Goal: Transaction & Acquisition: Purchase product/service

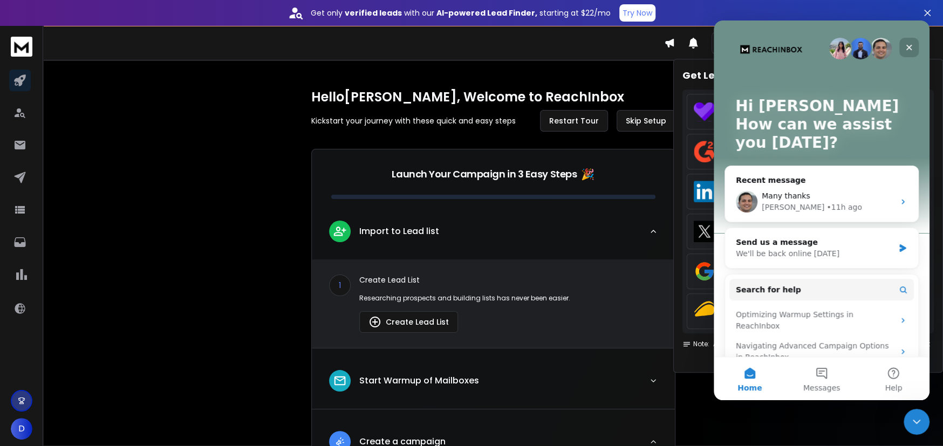
drag, startPoint x: 909, startPoint y: 44, endPoint x: 1624, endPoint y: 64, distance: 714.8
click at [909, 44] on icon "Close" at bounding box center [909, 47] width 9 height 9
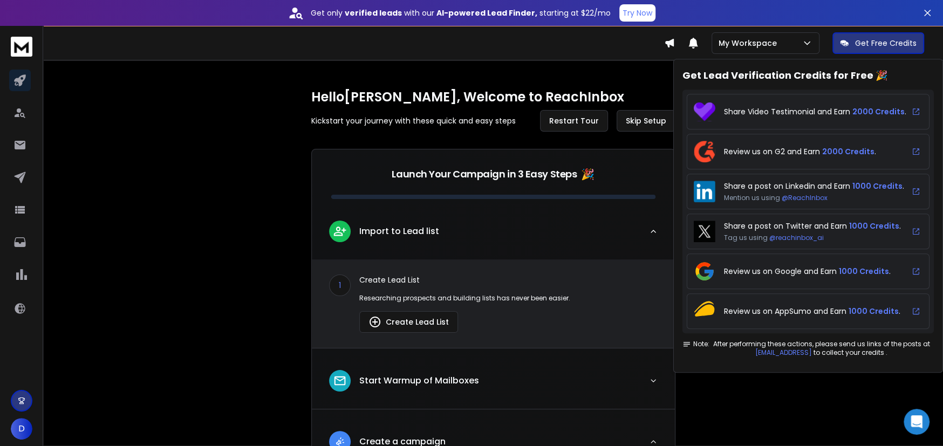
click at [927, 12] on icon at bounding box center [928, 13] width 10 height 10
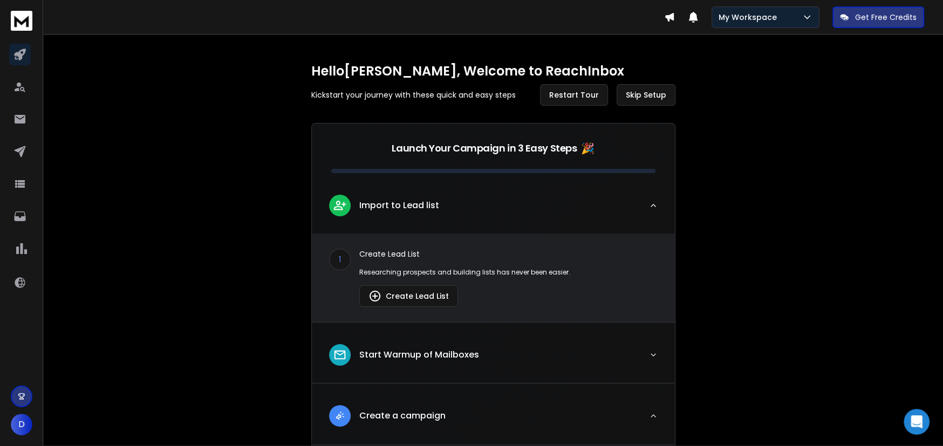
click at [810, 15] on icon "button" at bounding box center [807, 17] width 11 height 11
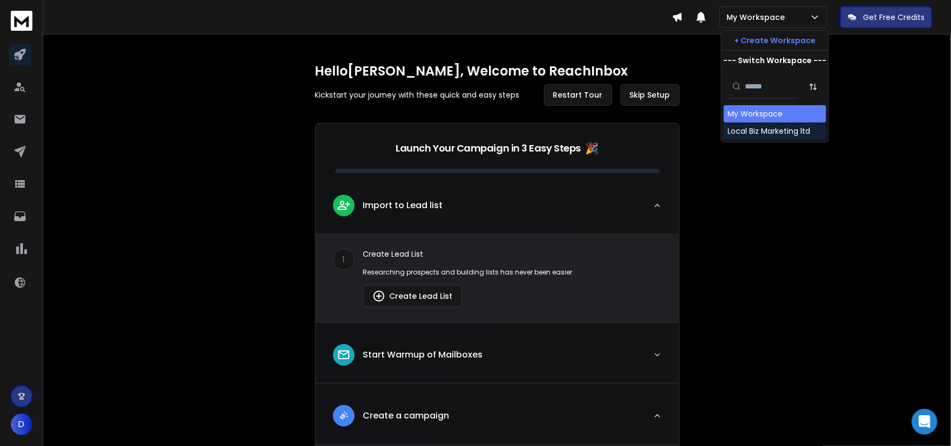
click at [769, 128] on div "Local Biz Marketing ltd" at bounding box center [769, 131] width 83 height 11
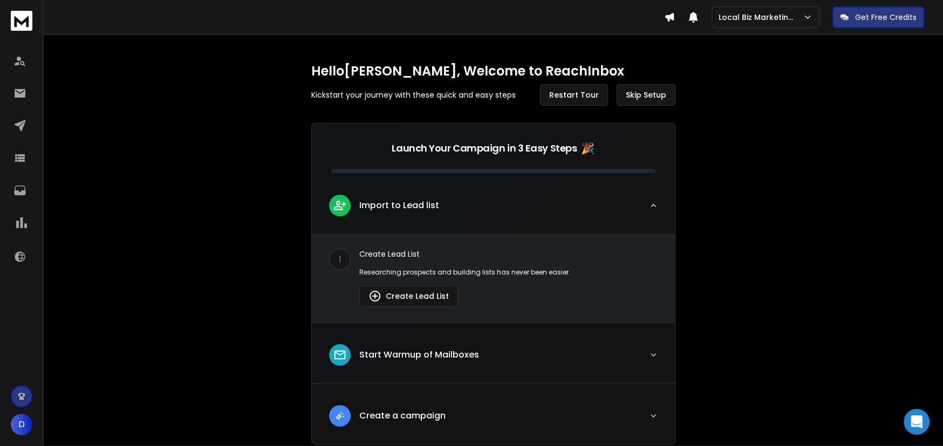
scroll to position [26, 0]
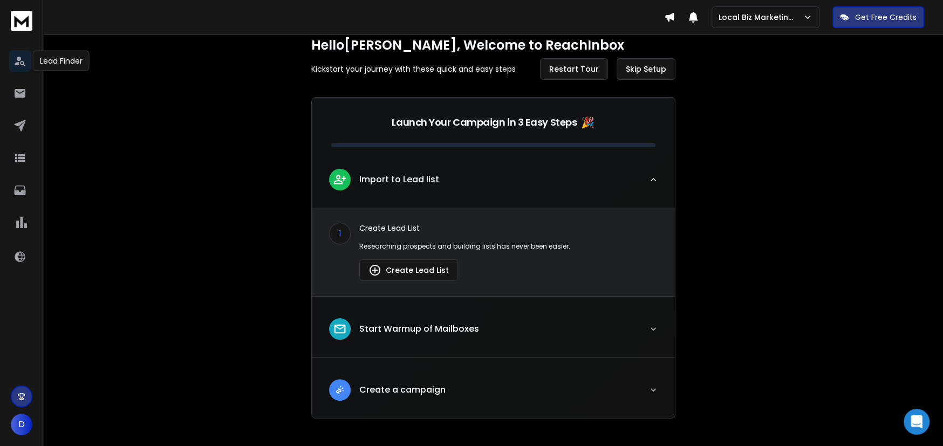
click at [18, 59] on circle at bounding box center [19, 59] width 4 height 4
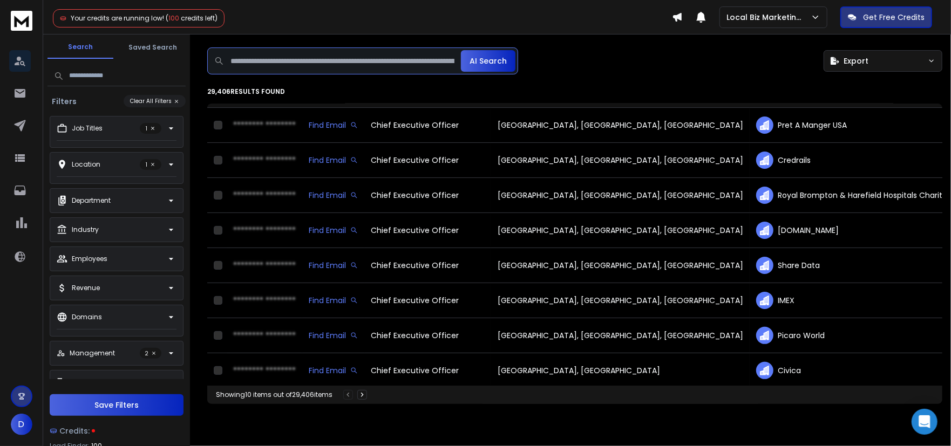
scroll to position [108, 0]
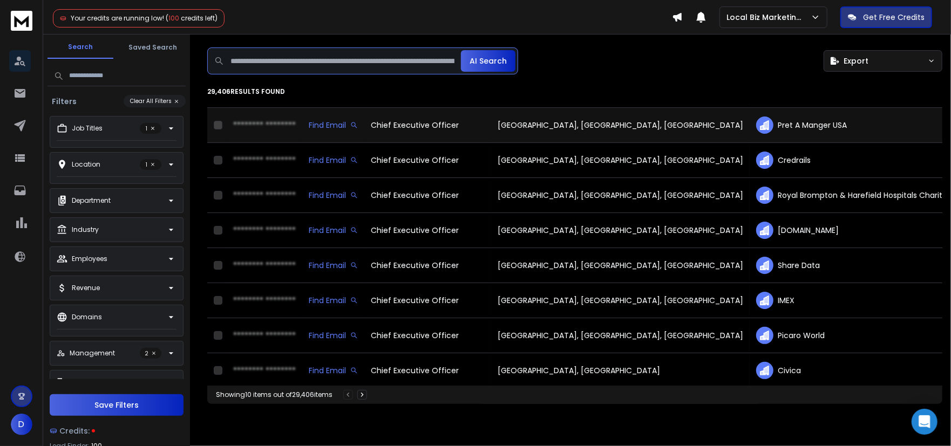
click at [327, 120] on div "Find Email" at bounding box center [333, 125] width 49 height 11
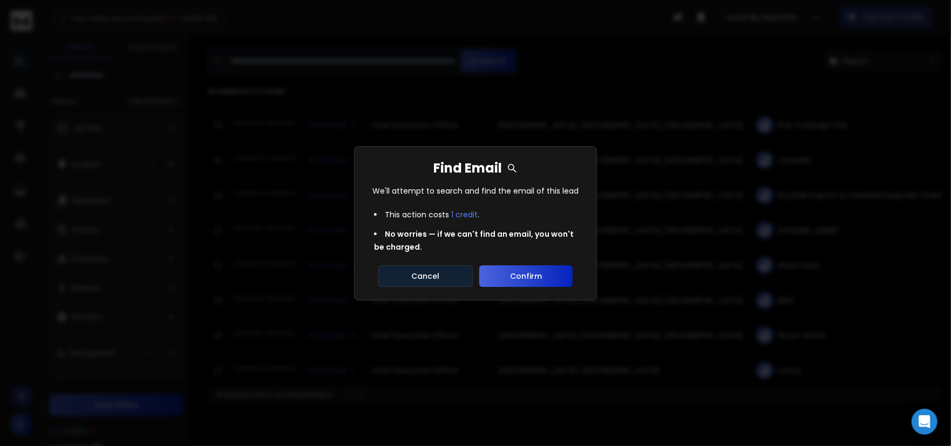
click at [409, 277] on button "Cancel" at bounding box center [425, 277] width 94 height 22
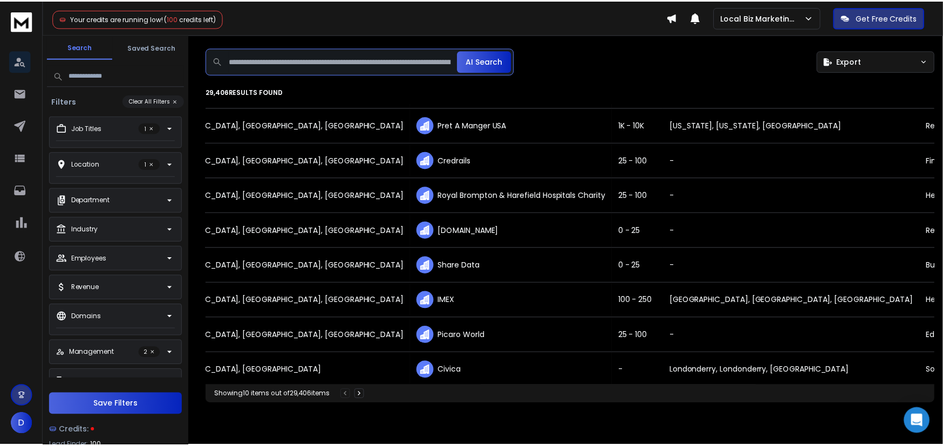
scroll to position [0, 336]
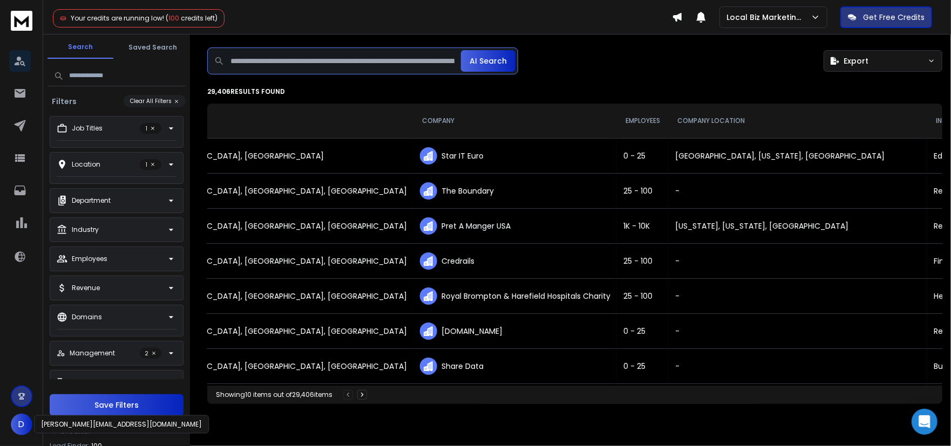
click at [17, 423] on span "D" at bounding box center [22, 425] width 22 height 22
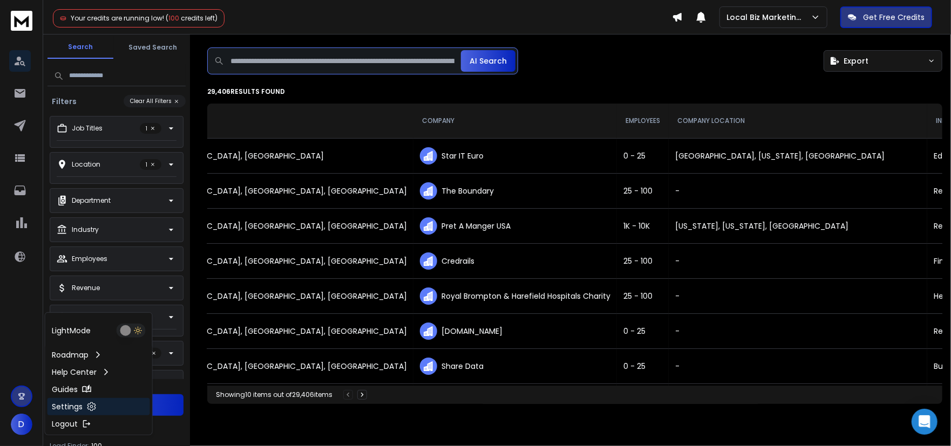
click at [89, 404] on icon at bounding box center [91, 407] width 8 height 8
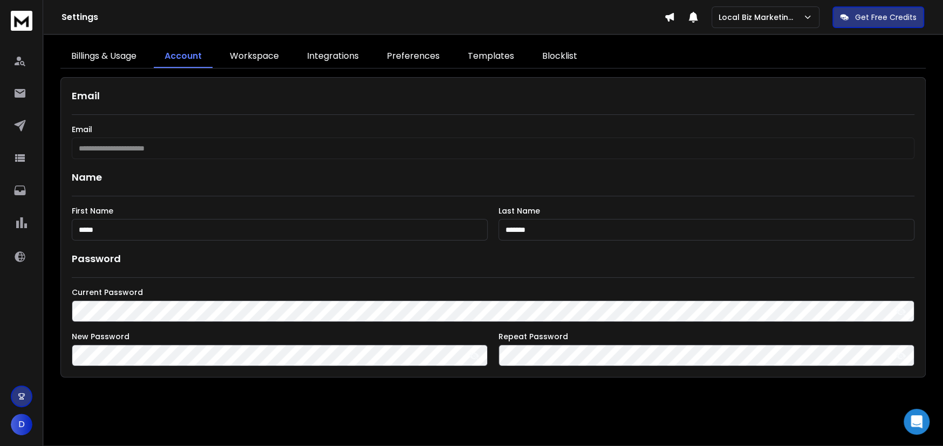
click at [411, 53] on link "Preferences" at bounding box center [413, 56] width 74 height 23
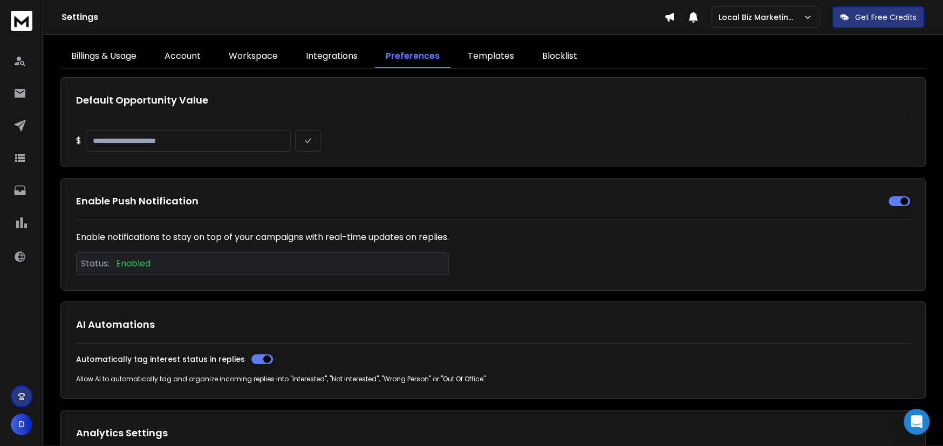
click at [490, 55] on link "Templates" at bounding box center [491, 56] width 68 height 23
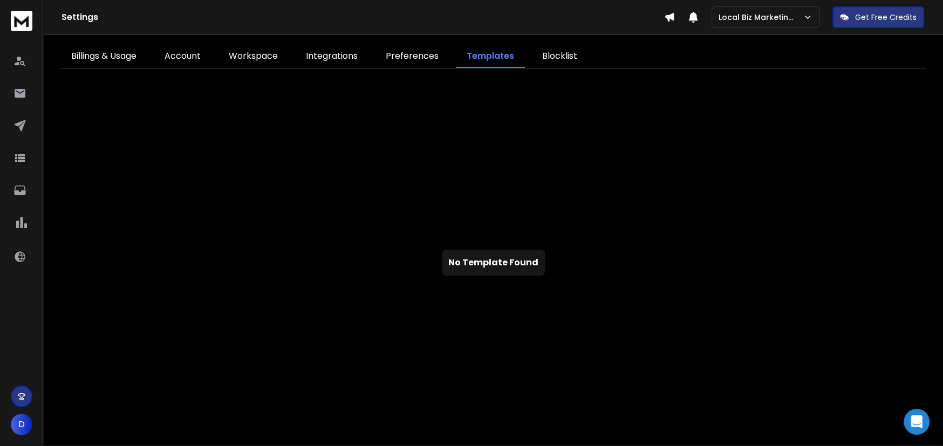
click at [342, 49] on link "Integrations" at bounding box center [331, 56] width 73 height 23
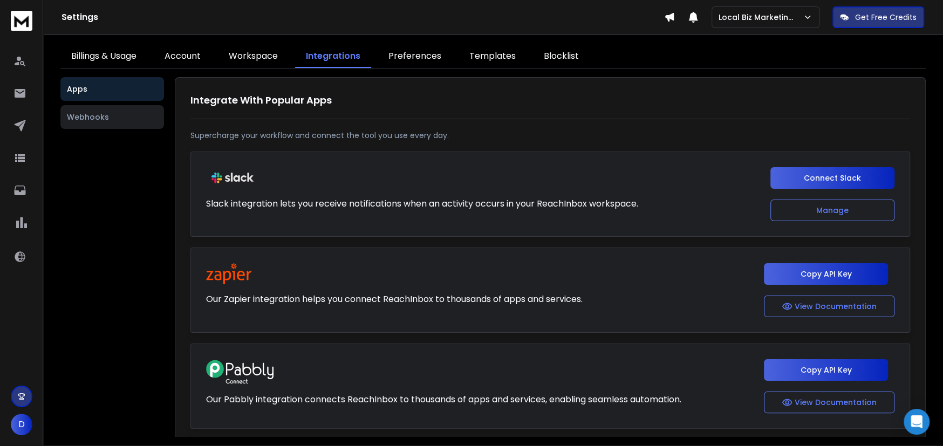
click at [175, 54] on link "Account" at bounding box center [183, 56] width 58 height 23
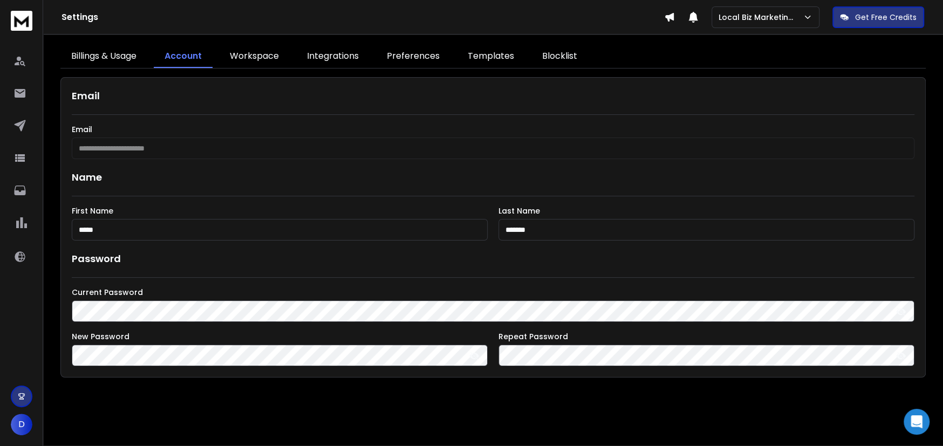
click at [85, 52] on link "Billings & Usage" at bounding box center [103, 56] width 87 height 23
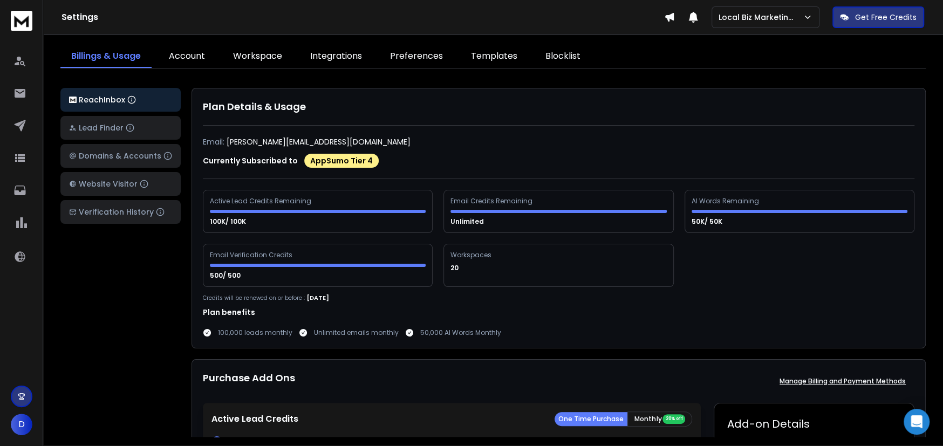
click at [547, 273] on div "Workspaces 20" at bounding box center [559, 265] width 230 height 43
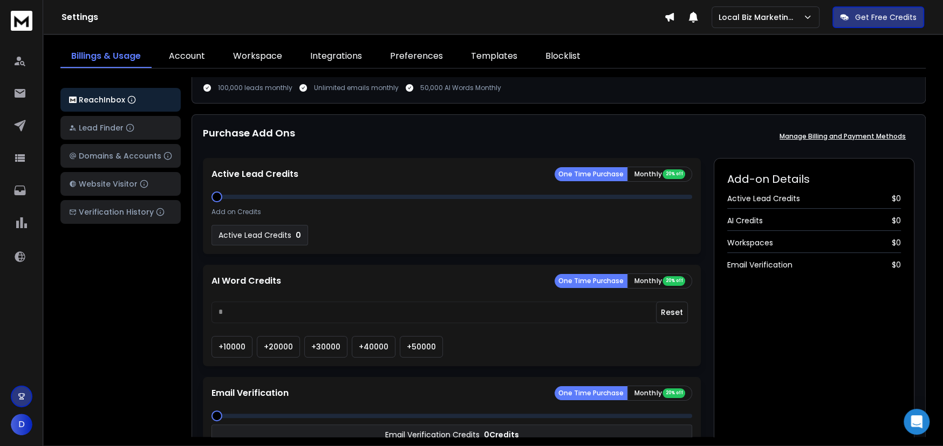
scroll to position [395, 0]
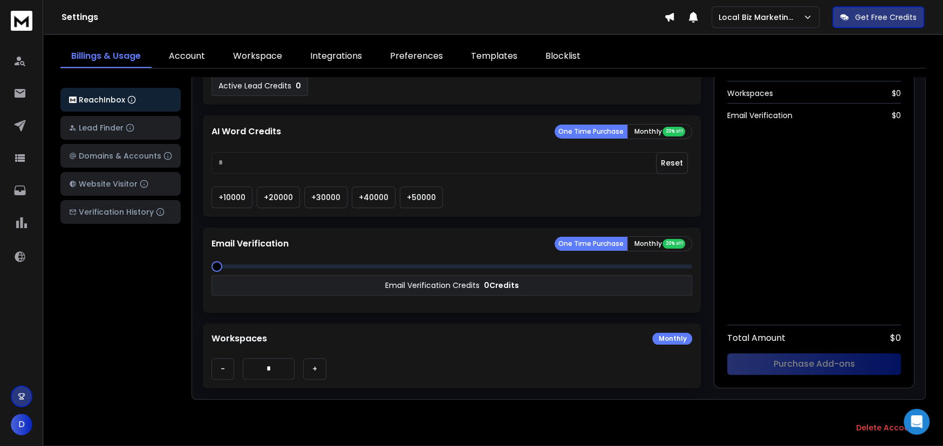
click at [675, 266] on span at bounding box center [452, 266] width 481 height 4
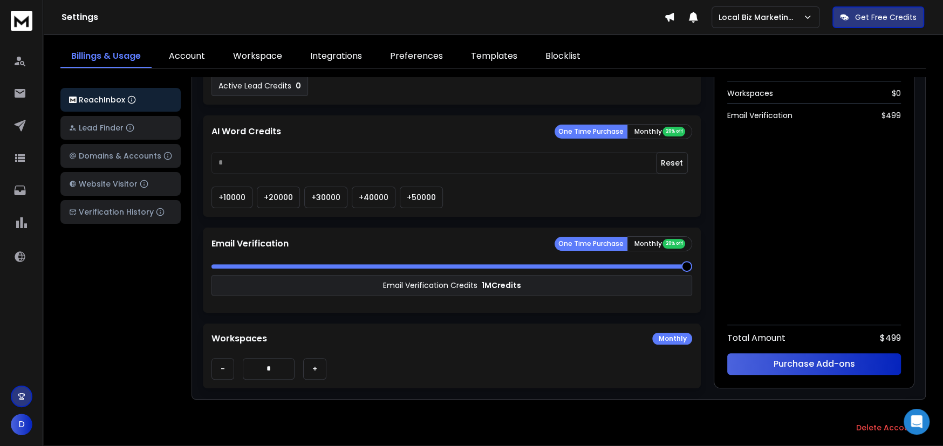
click at [409, 264] on span at bounding box center [452, 266] width 481 height 4
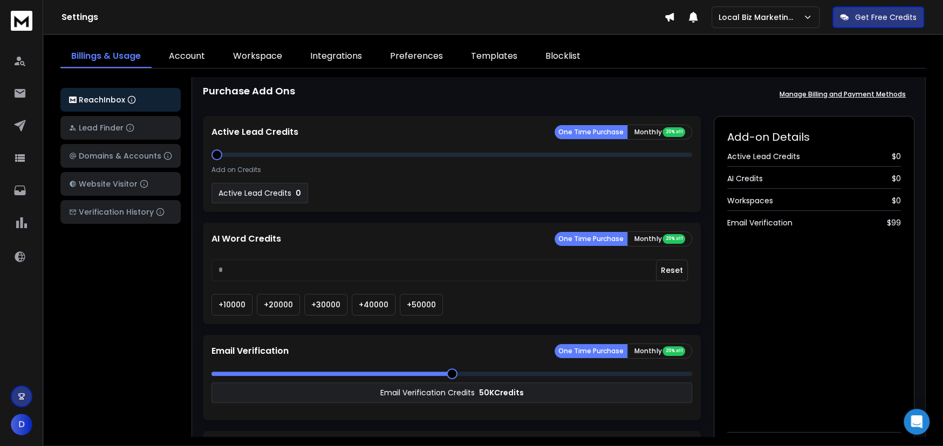
scroll to position [287, 0]
click at [448, 373] on span at bounding box center [452, 374] width 11 height 11
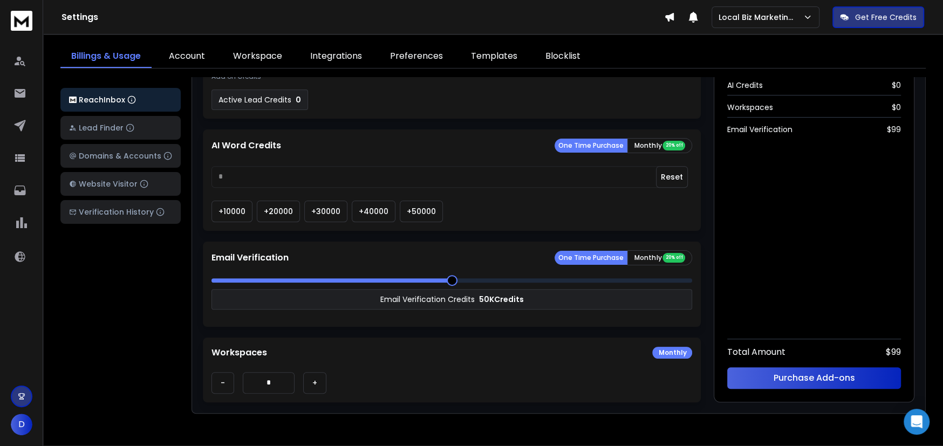
scroll to position [395, 0]
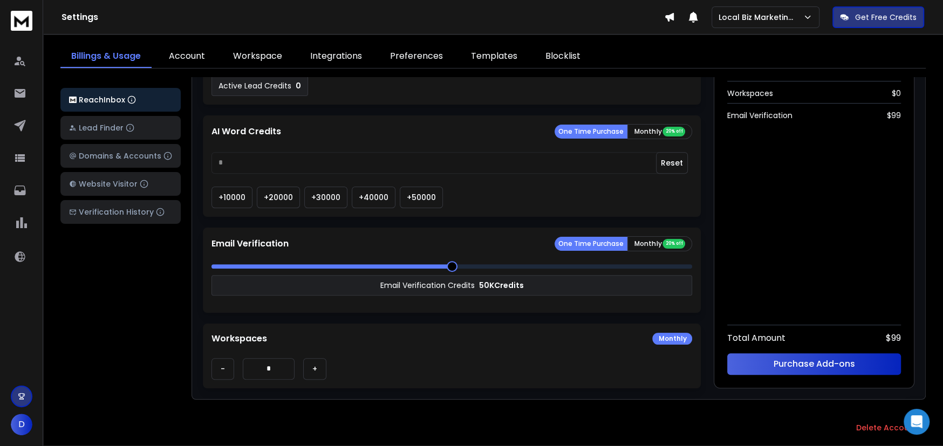
click at [316, 261] on div "Email Verification Credits 50K Credits" at bounding box center [452, 281] width 481 height 46
click at [447, 269] on span at bounding box center [452, 266] width 11 height 11
click at [300, 261] on span at bounding box center [295, 266] width 11 height 11
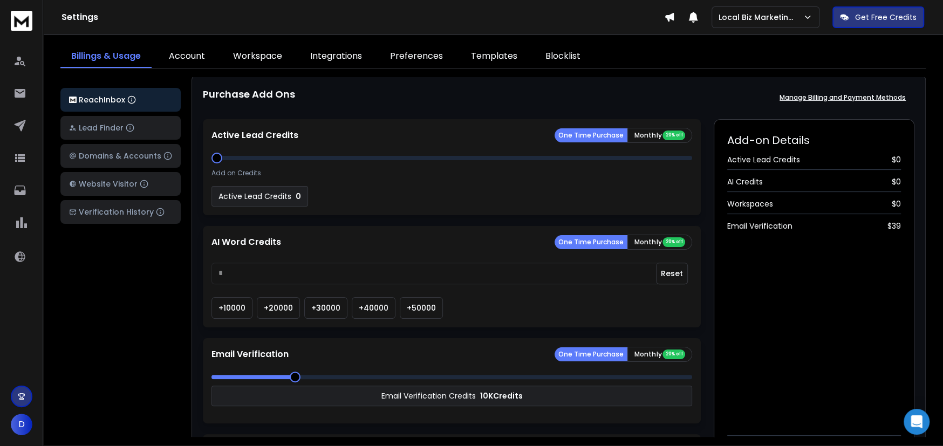
scroll to position [341, 0]
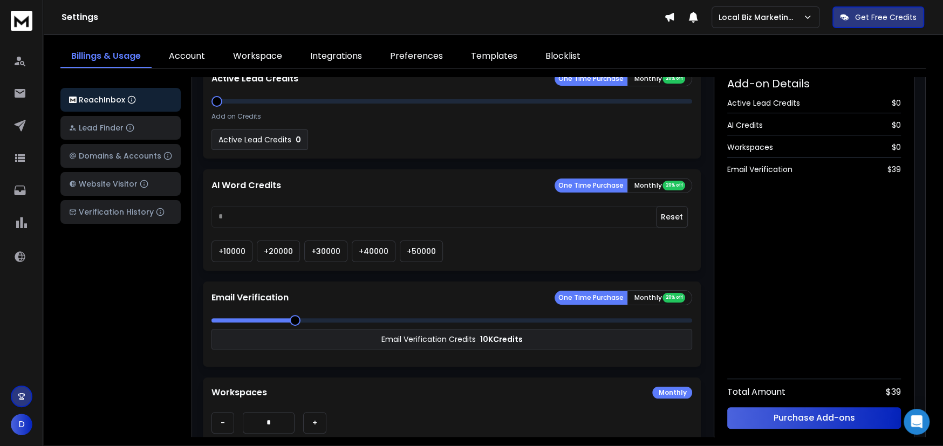
click at [318, 318] on span at bounding box center [452, 320] width 481 height 4
click at [301, 318] on span at bounding box center [295, 320] width 11 height 11
click at [318, 318] on span at bounding box center [452, 320] width 481 height 4
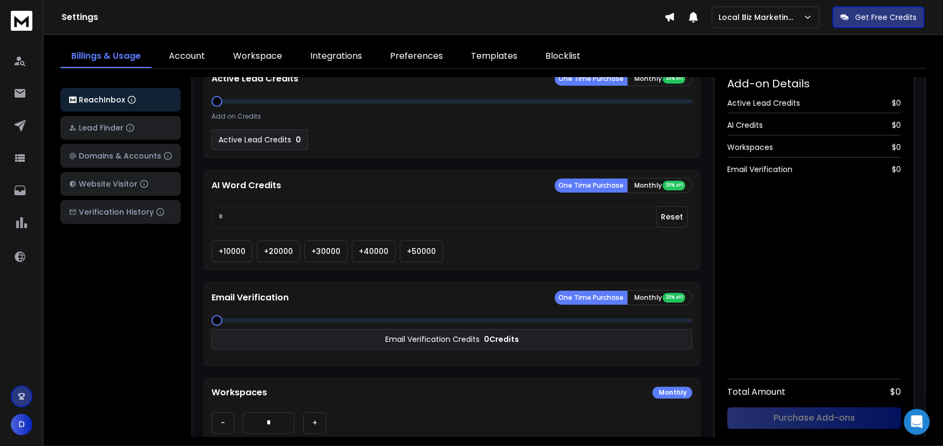
click at [212, 315] on span at bounding box center [217, 320] width 11 height 11
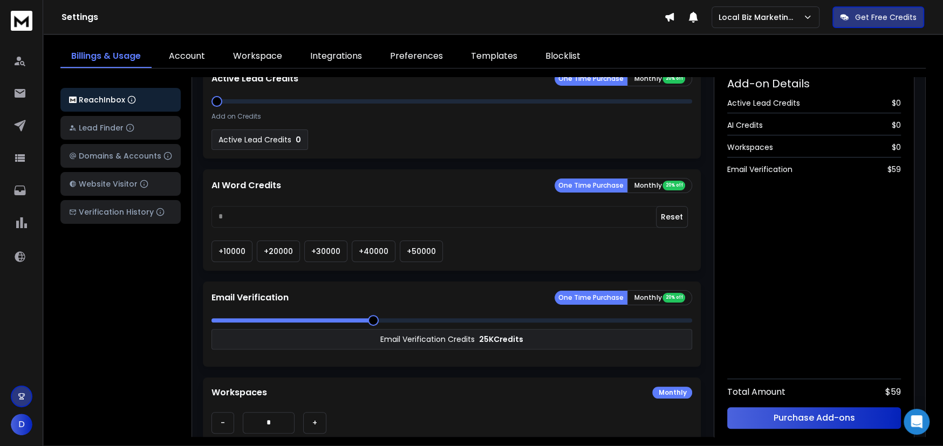
click at [379, 318] on span at bounding box center [373, 320] width 11 height 11
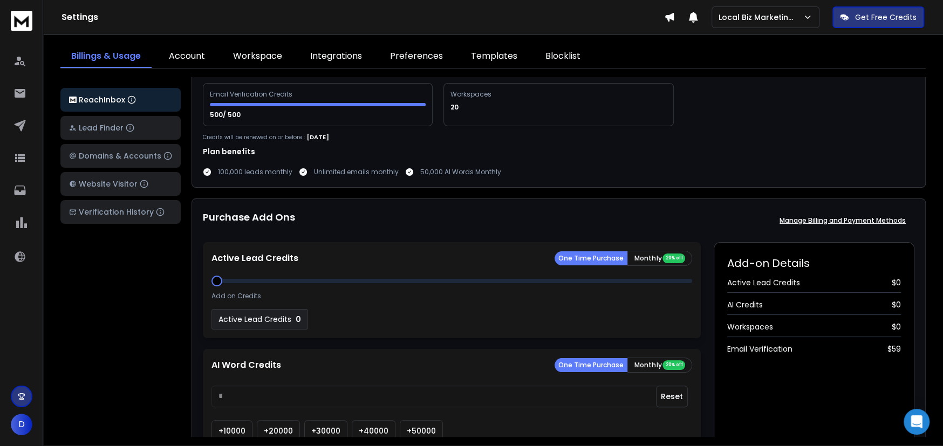
scroll to position [0, 0]
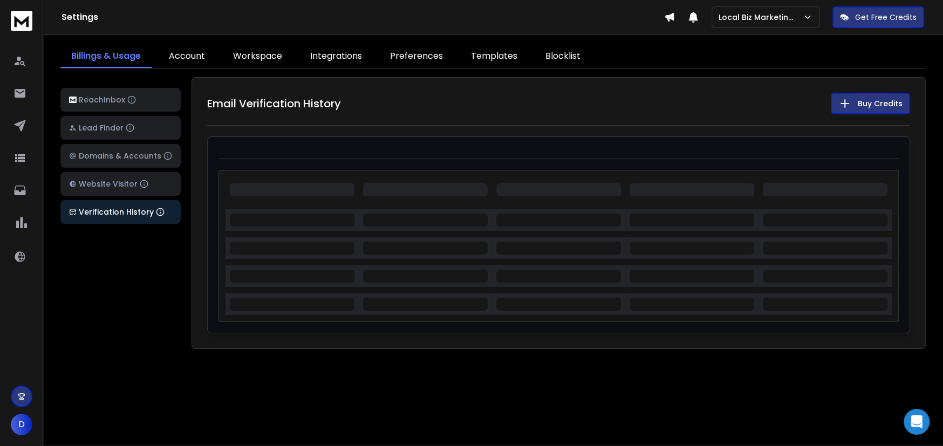
click at [108, 211] on button "Verification History" at bounding box center [120, 212] width 120 height 24
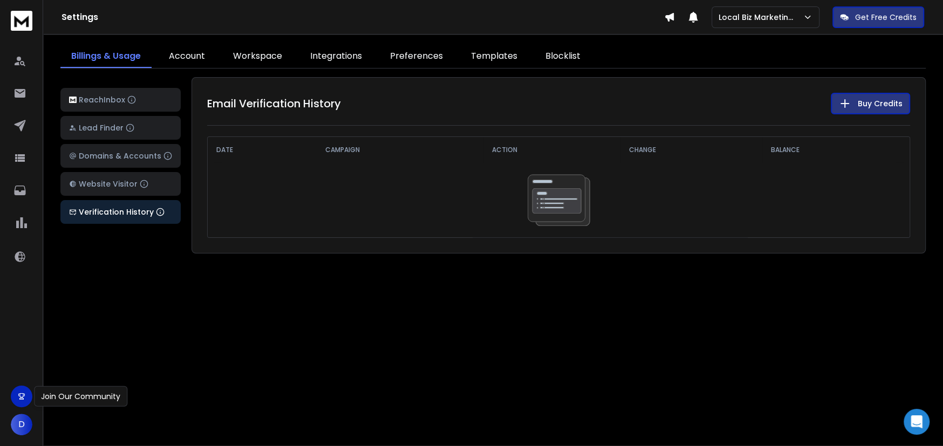
click at [21, 394] on icon at bounding box center [21, 397] width 6 height 6
click at [19, 17] on img at bounding box center [22, 21] width 22 height 20
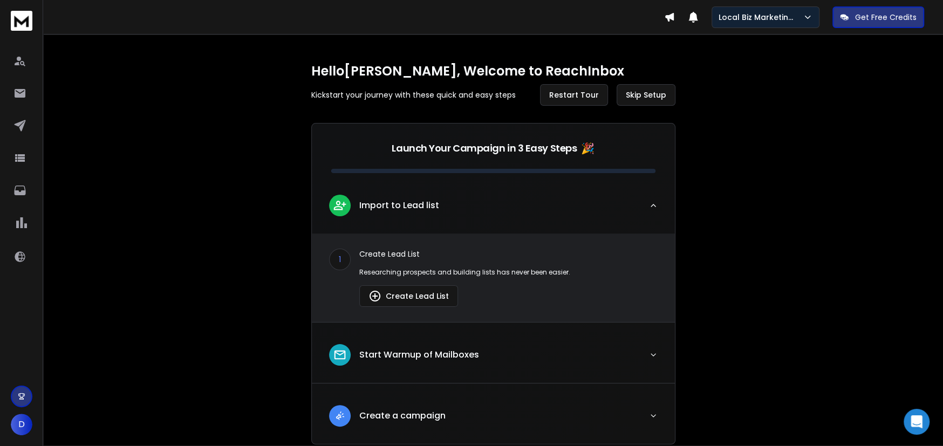
click at [802, 17] on p "Local Biz Marketing ltd" at bounding box center [761, 17] width 84 height 11
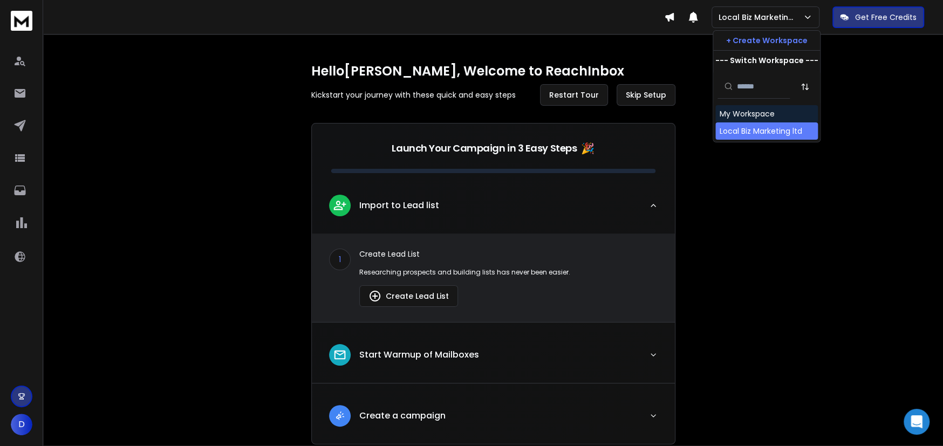
click at [24, 13] on img at bounding box center [22, 21] width 22 height 20
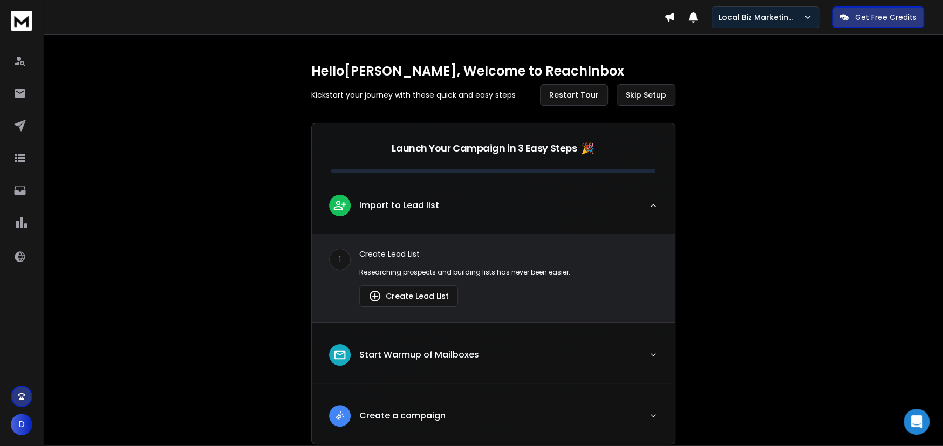
click at [792, 13] on p "Local Biz Marketing ltd" at bounding box center [761, 17] width 84 height 11
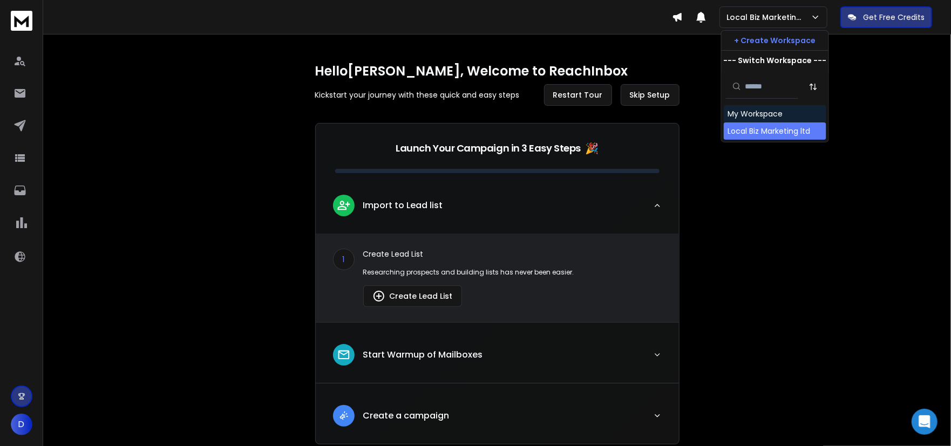
click at [747, 107] on div "My Workspace" at bounding box center [775, 113] width 103 height 17
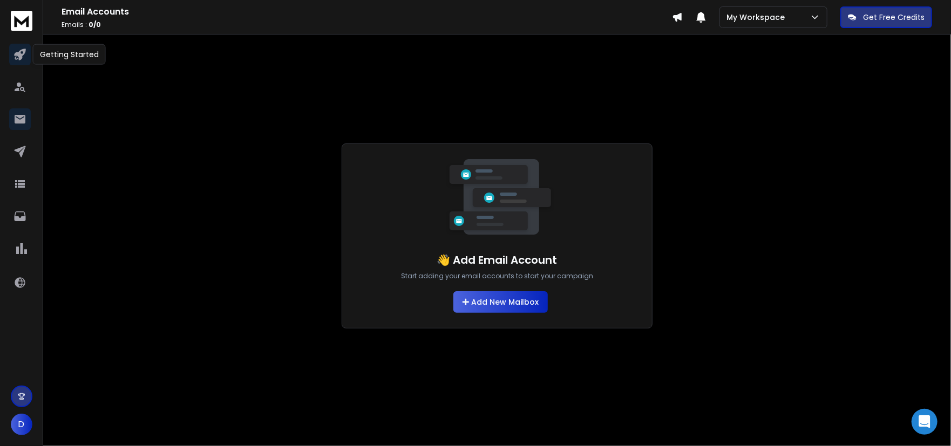
drag, startPoint x: 22, startPoint y: 46, endPoint x: 23, endPoint y: 51, distance: 5.5
click at [22, 46] on link at bounding box center [20, 55] width 22 height 22
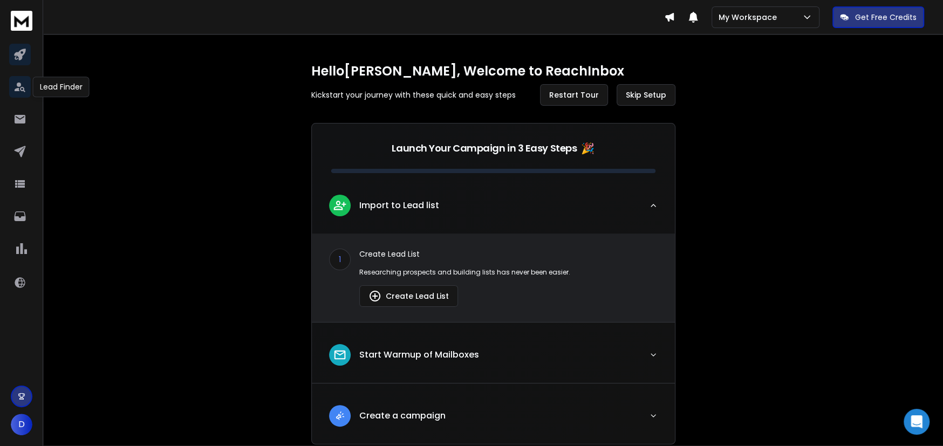
click at [21, 89] on icon at bounding box center [19, 86] width 13 height 13
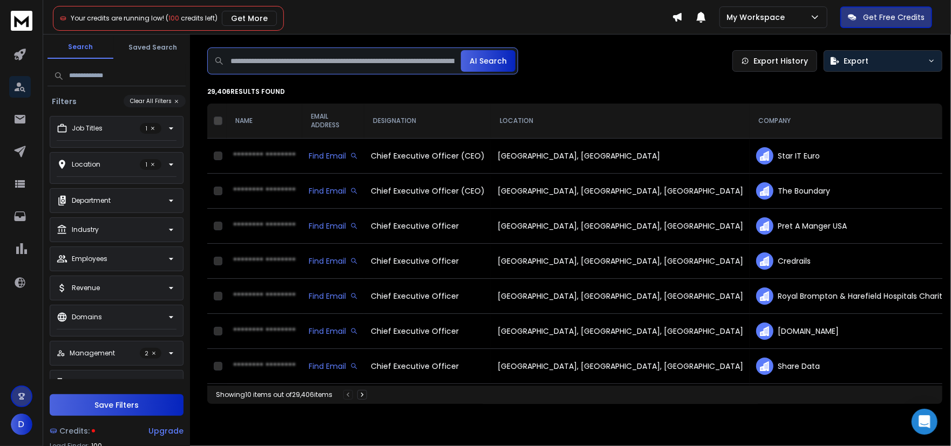
click at [939, 59] on button "Export" at bounding box center [883, 61] width 119 height 22
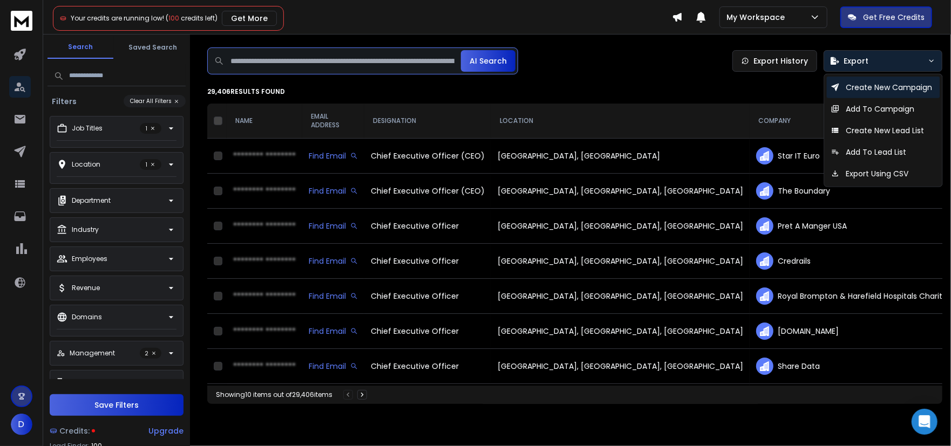
click at [939, 59] on button "Export" at bounding box center [883, 61] width 119 height 22
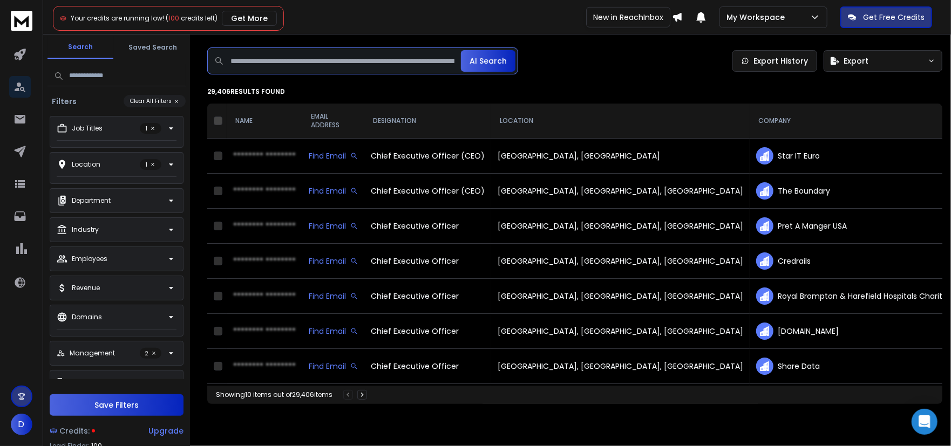
click at [676, 12] on icon at bounding box center [677, 17] width 11 height 11
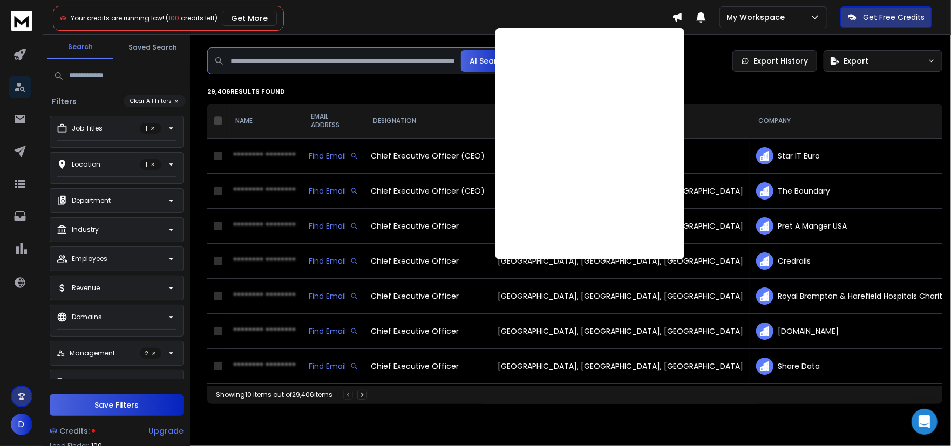
click at [412, 22] on div "Your credits are running low! ( 100 credits left) Get More" at bounding box center [367, 17] width 610 height 27
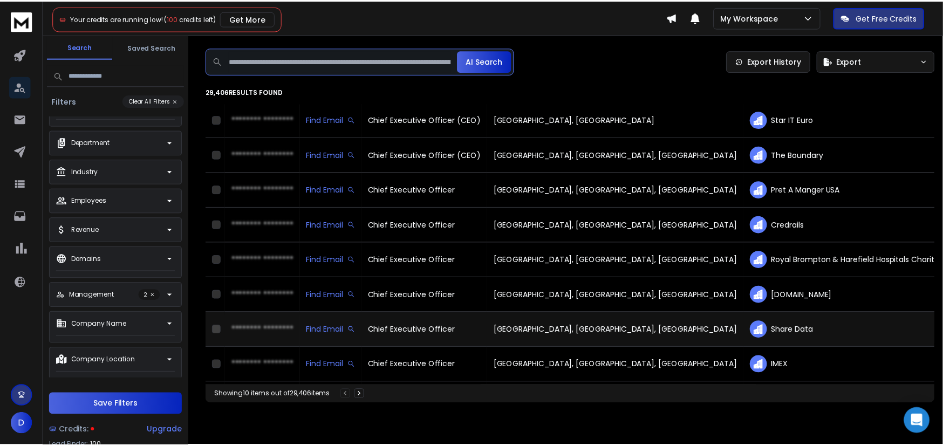
scroll to position [54, 0]
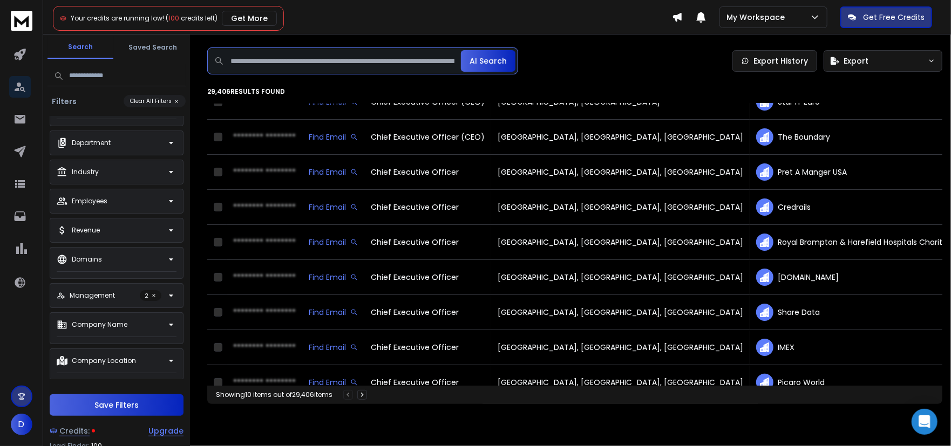
click at [161, 430] on div "Upgrade" at bounding box center [165, 431] width 35 height 11
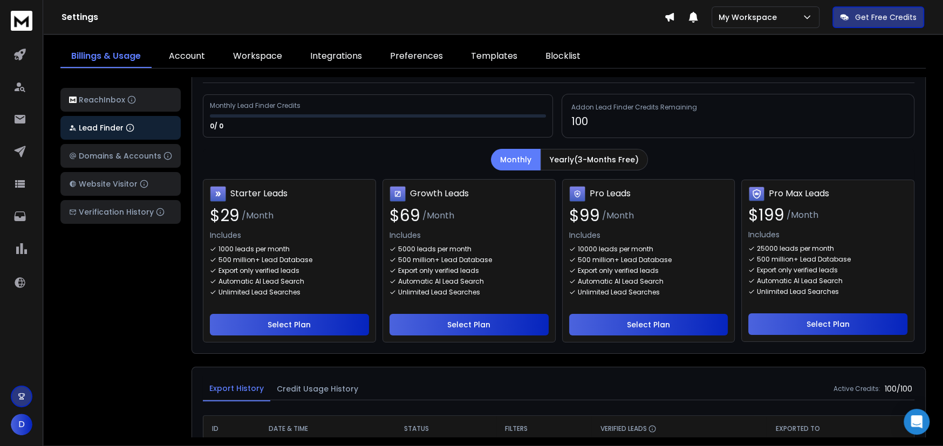
scroll to position [83, 0]
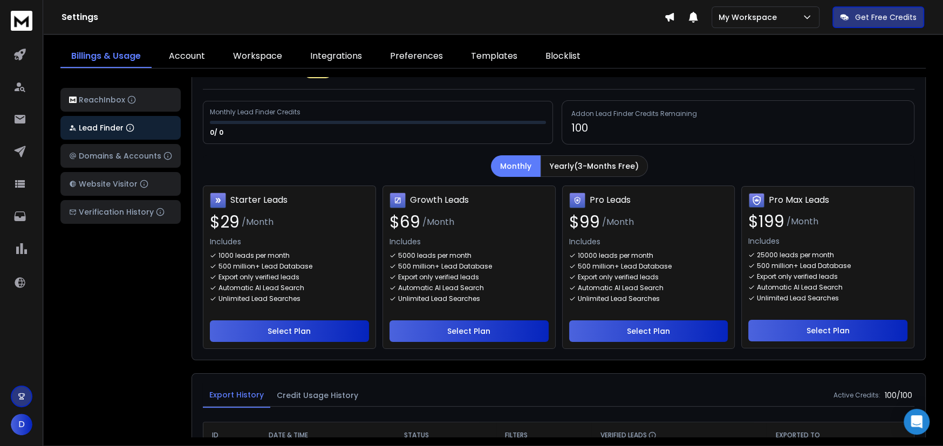
click at [126, 155] on button "Domains & Accounts" at bounding box center [120, 156] width 120 height 24
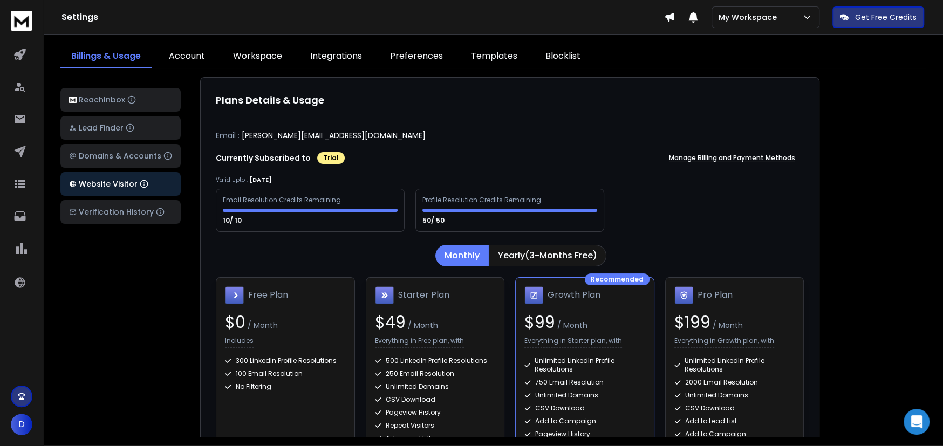
click at [97, 185] on button "Website Visitor" at bounding box center [120, 184] width 120 height 24
click at [132, 214] on button "Verification History" at bounding box center [120, 212] width 120 height 24
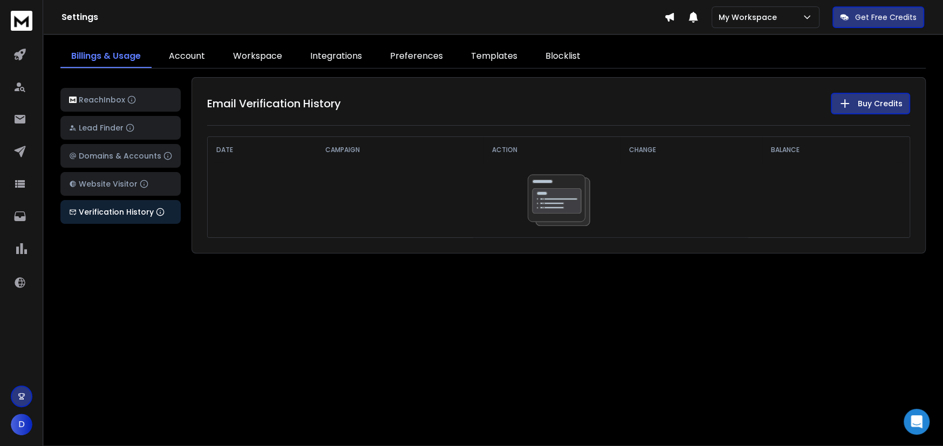
click at [97, 95] on button "ReachInbox" at bounding box center [120, 100] width 120 height 24
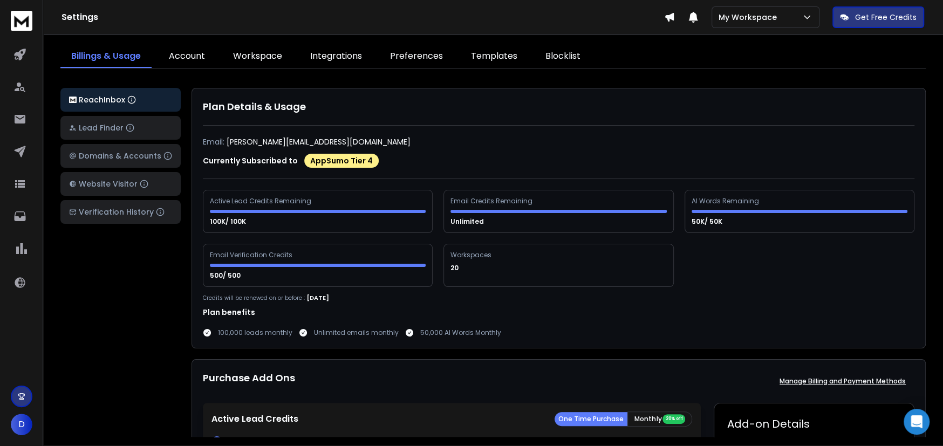
click at [107, 125] on button "Lead Finder" at bounding box center [120, 128] width 120 height 24
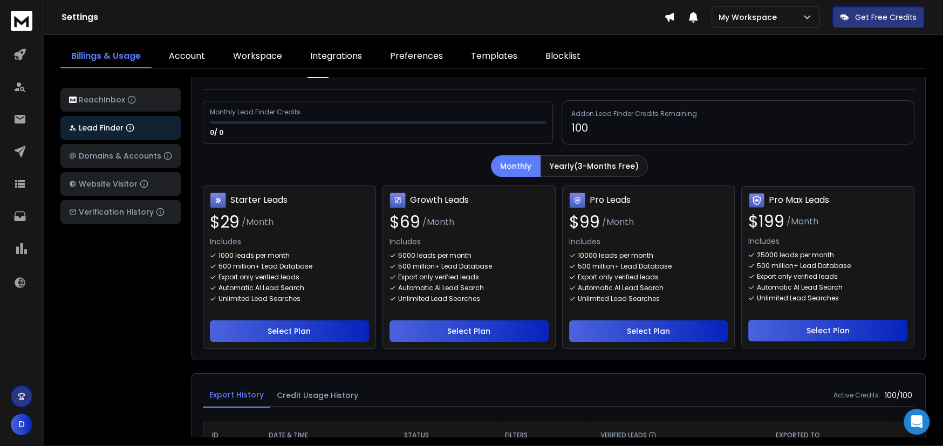
click at [99, 148] on button "Domains & Accounts" at bounding box center [120, 156] width 120 height 24
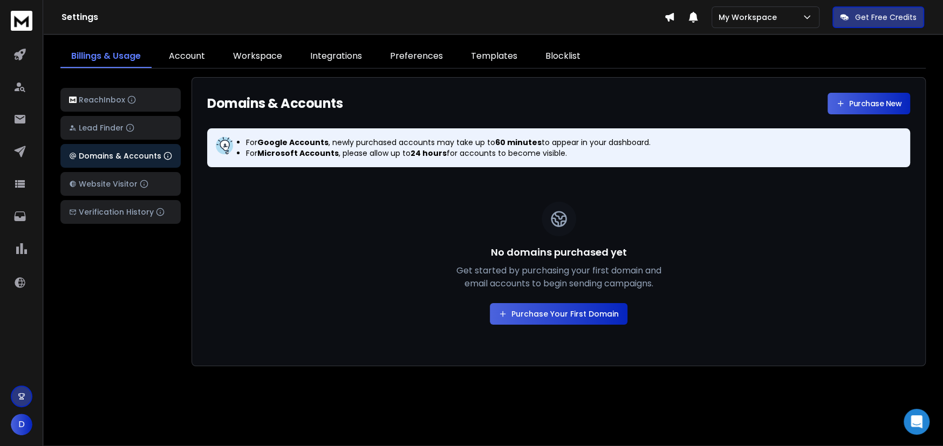
click at [905, 105] on link "Purchase New" at bounding box center [869, 104] width 83 height 22
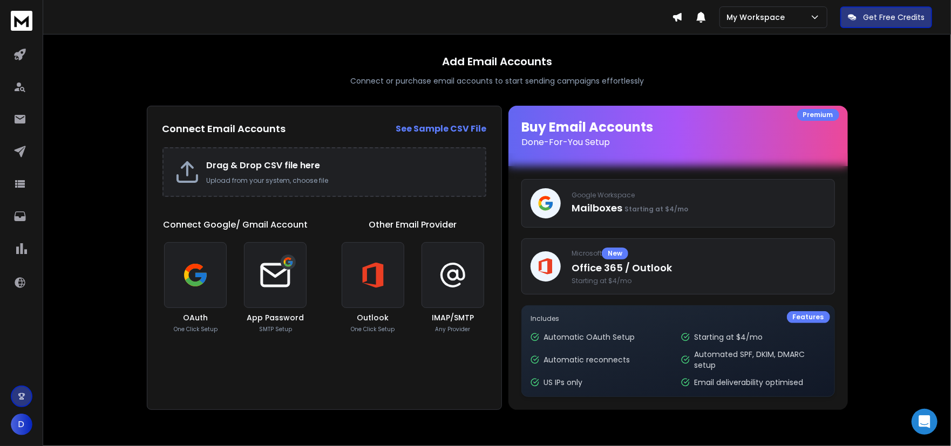
click at [593, 205] on p "Mailboxes Starting at $4/mo" at bounding box center [699, 208] width 254 height 15
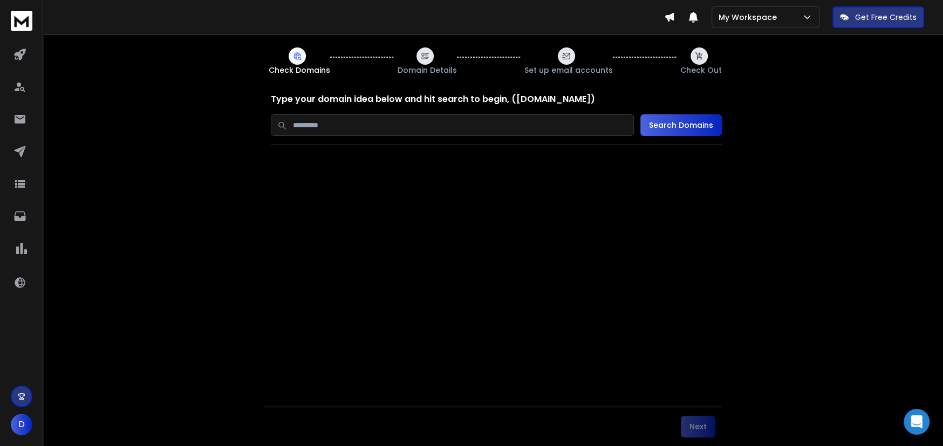
click at [346, 125] on input at bounding box center [452, 125] width 363 height 22
click at [679, 123] on button "Search Domains" at bounding box center [681, 125] width 81 height 22
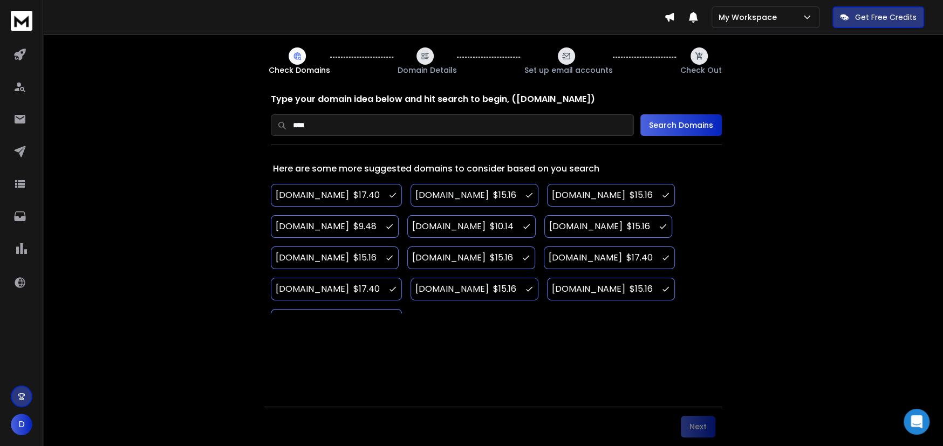
click at [305, 126] on input "****" at bounding box center [452, 125] width 363 height 22
click at [309, 126] on input "****" at bounding box center [452, 125] width 363 height 22
type input "*"
click at [6, 18] on div "D" at bounding box center [21, 223] width 43 height 446
click at [17, 17] on img at bounding box center [22, 21] width 22 height 20
